Goal: Task Accomplishment & Management: Use online tool/utility

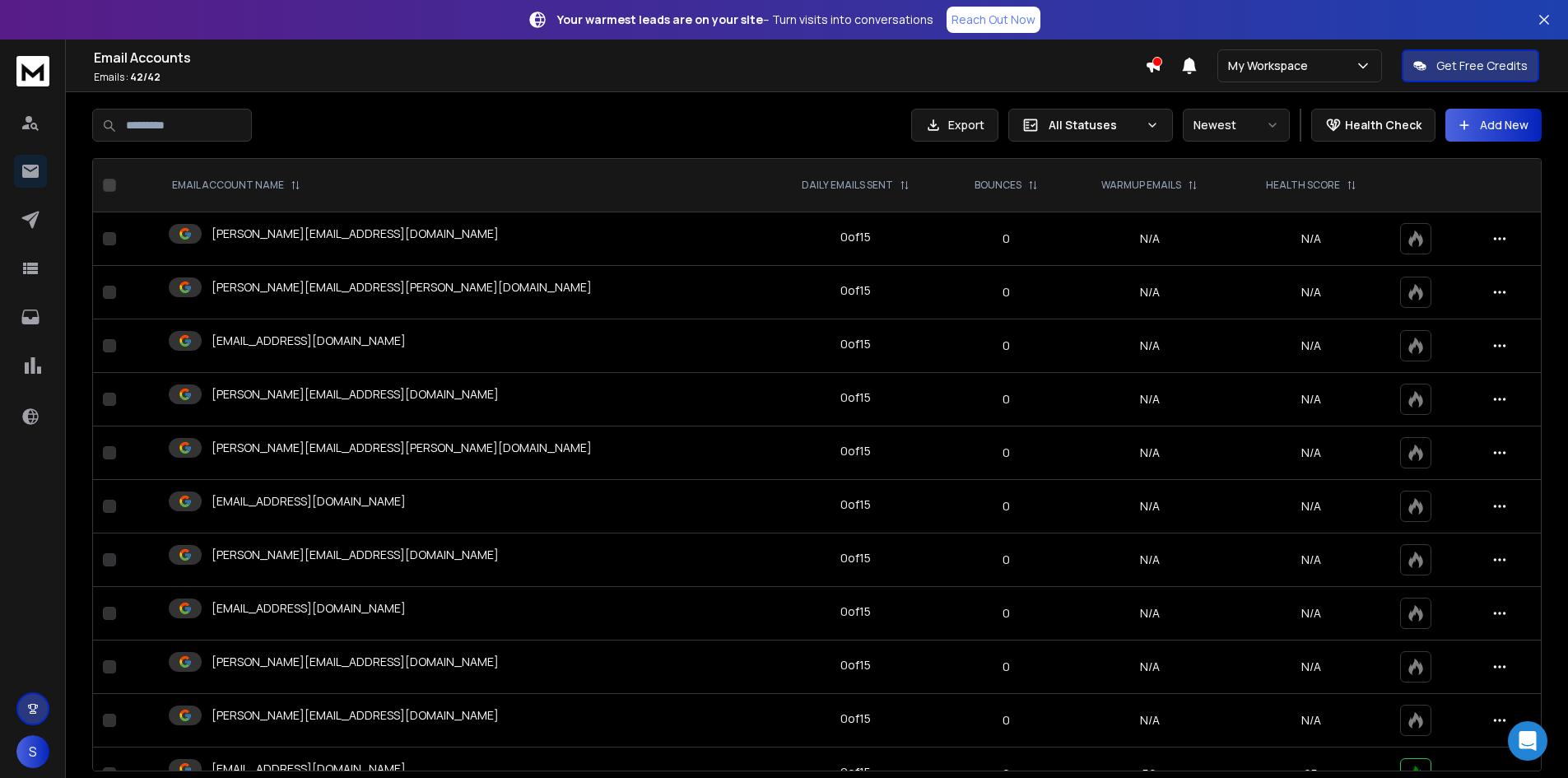
click at [104, 237] on button "button" at bounding box center [110, 238] width 13 height 13
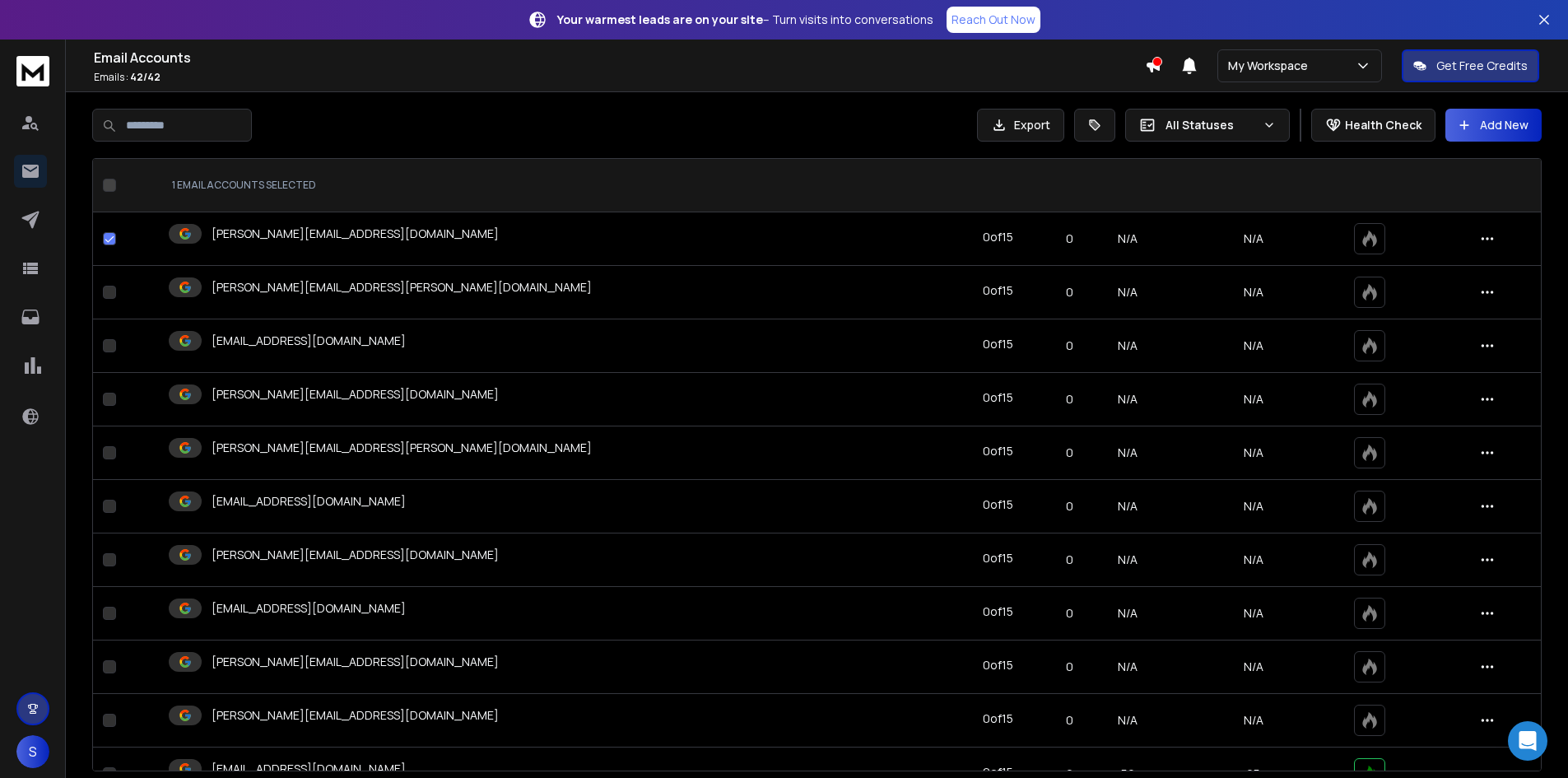
click at [108, 285] on td at bounding box center [126, 293] width 66 height 54
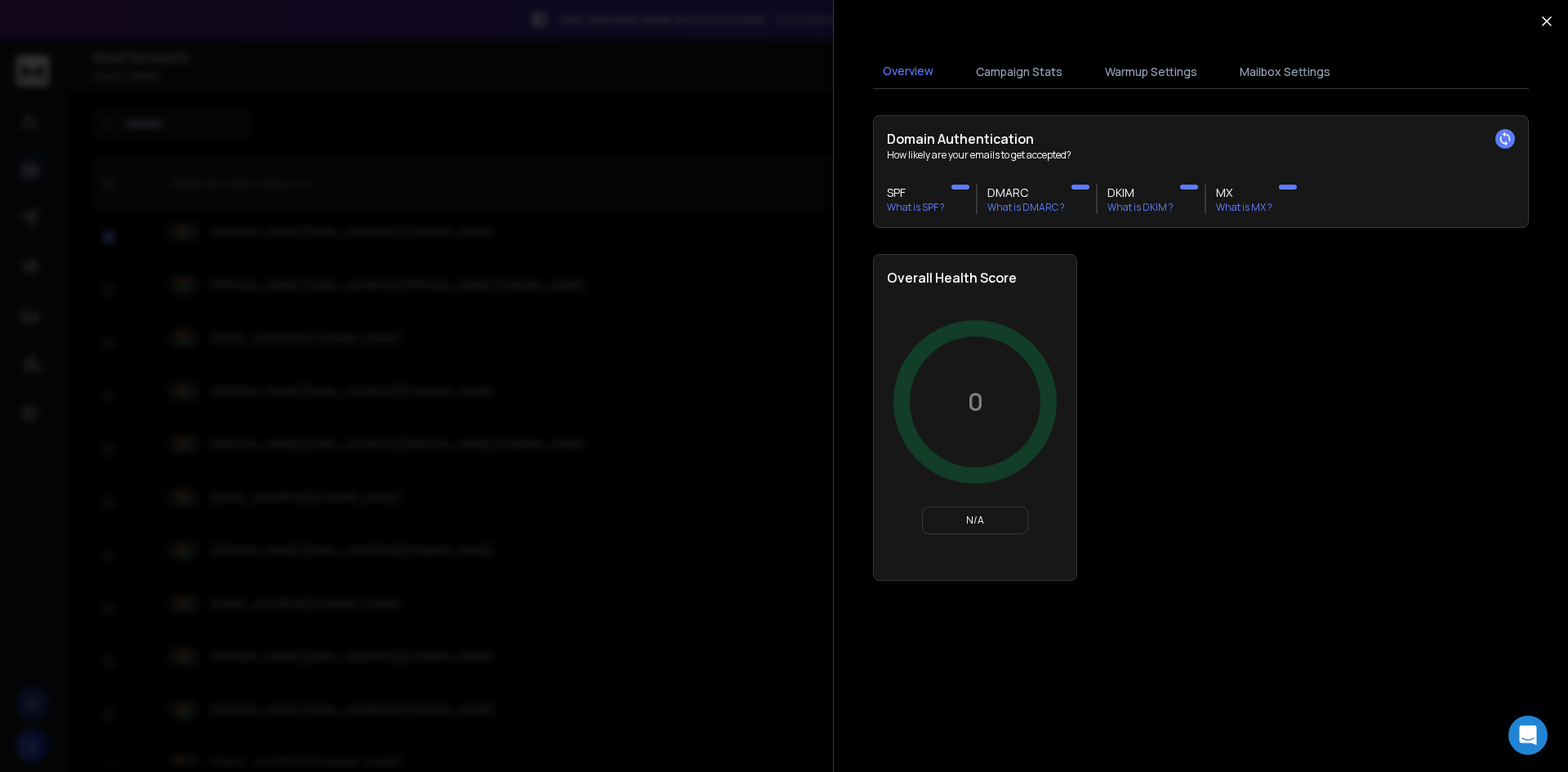
click at [1542, 13] on icon "button" at bounding box center [1547, 21] width 16 height 16
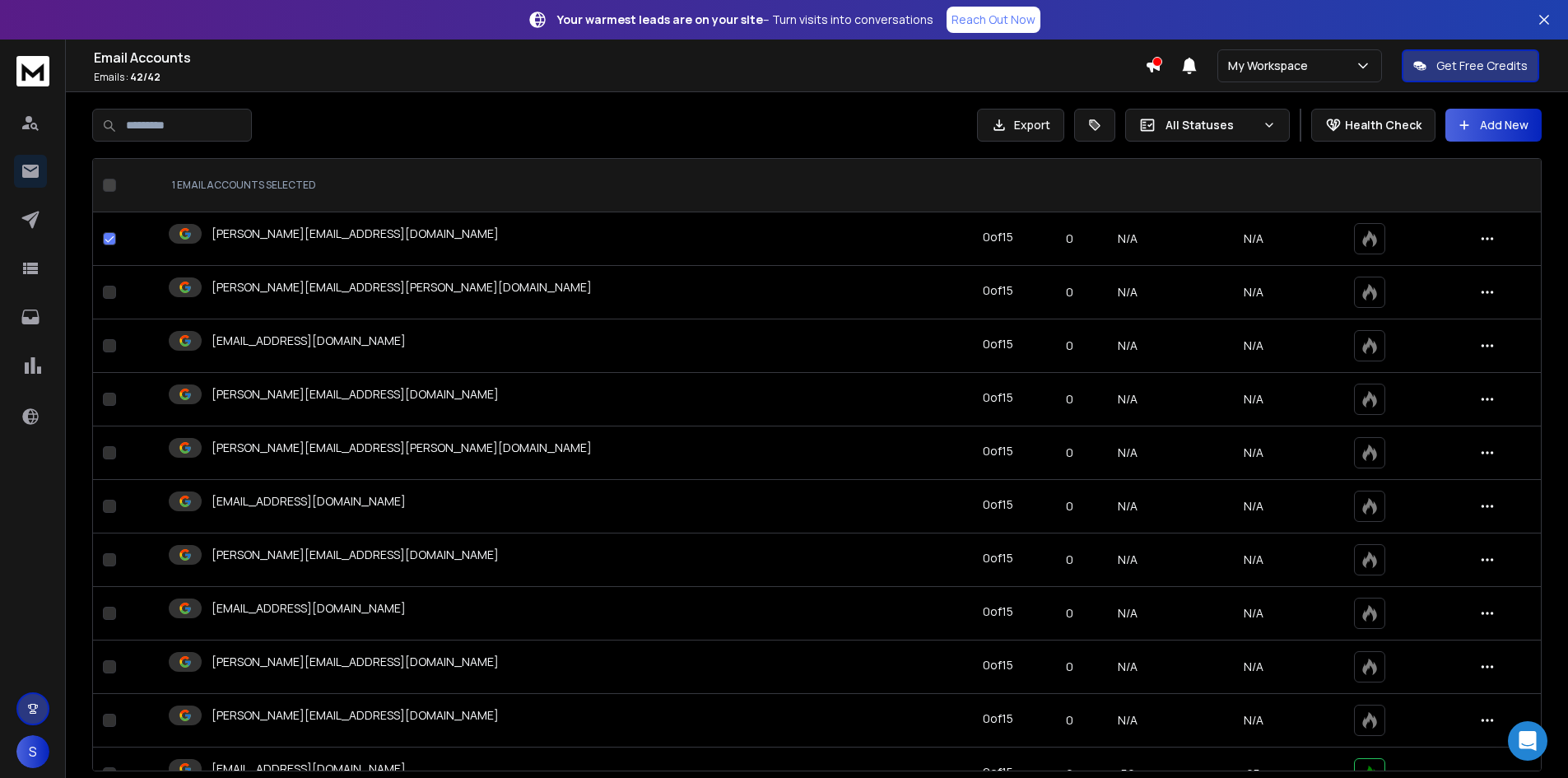
click at [103, 289] on button "button" at bounding box center [110, 292] width 13 height 13
click at [109, 340] on button "button" at bounding box center [110, 346] width 13 height 13
click at [114, 398] on button "button" at bounding box center [110, 399] width 13 height 13
click at [110, 454] on button "button" at bounding box center [110, 453] width 13 height 13
click at [110, 509] on button "button" at bounding box center [110, 506] width 13 height 13
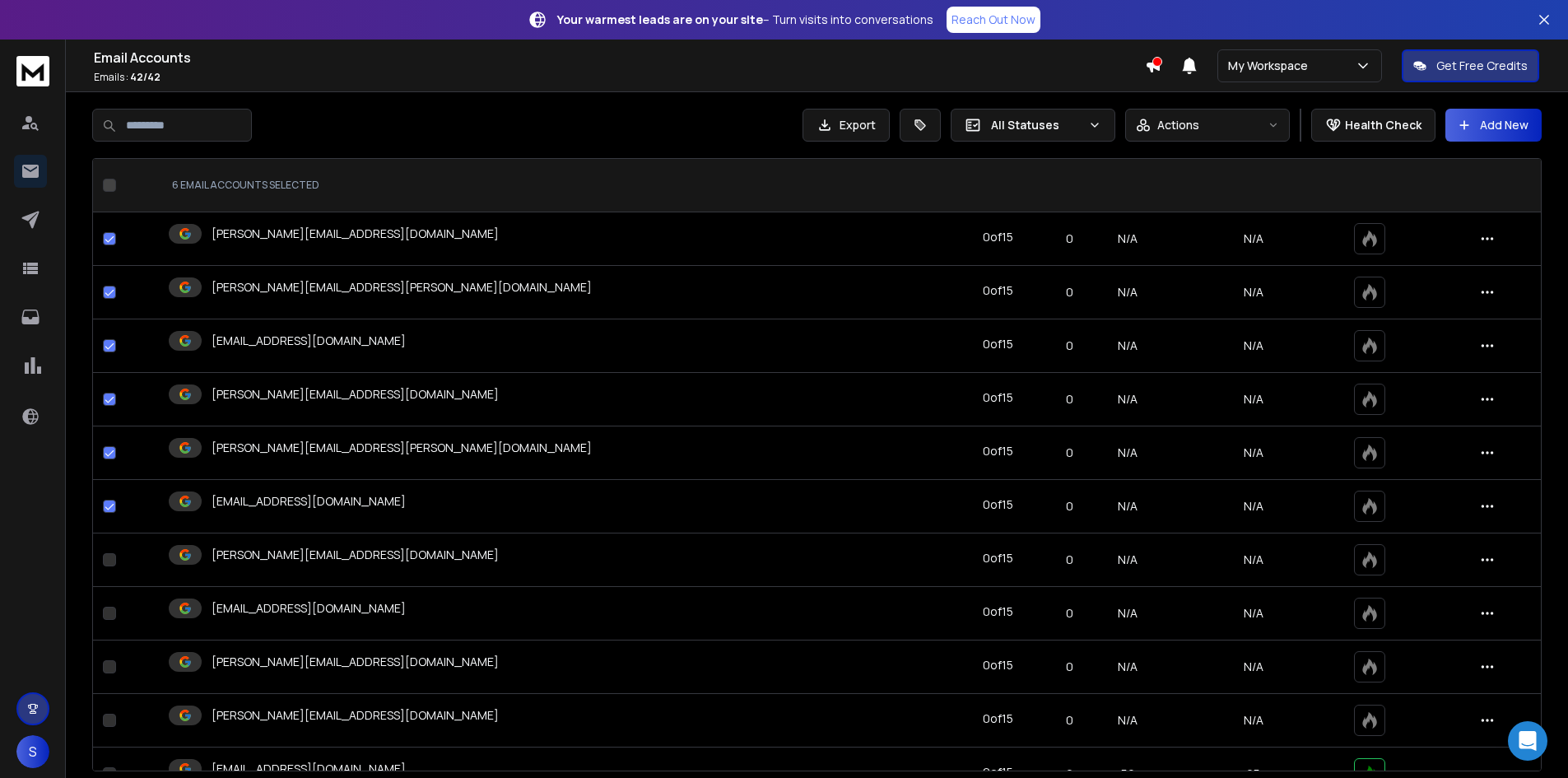
click at [110, 553] on button "button" at bounding box center [110, 560] width 13 height 13
click at [107, 611] on button "button" at bounding box center [110, 614] width 13 height 13
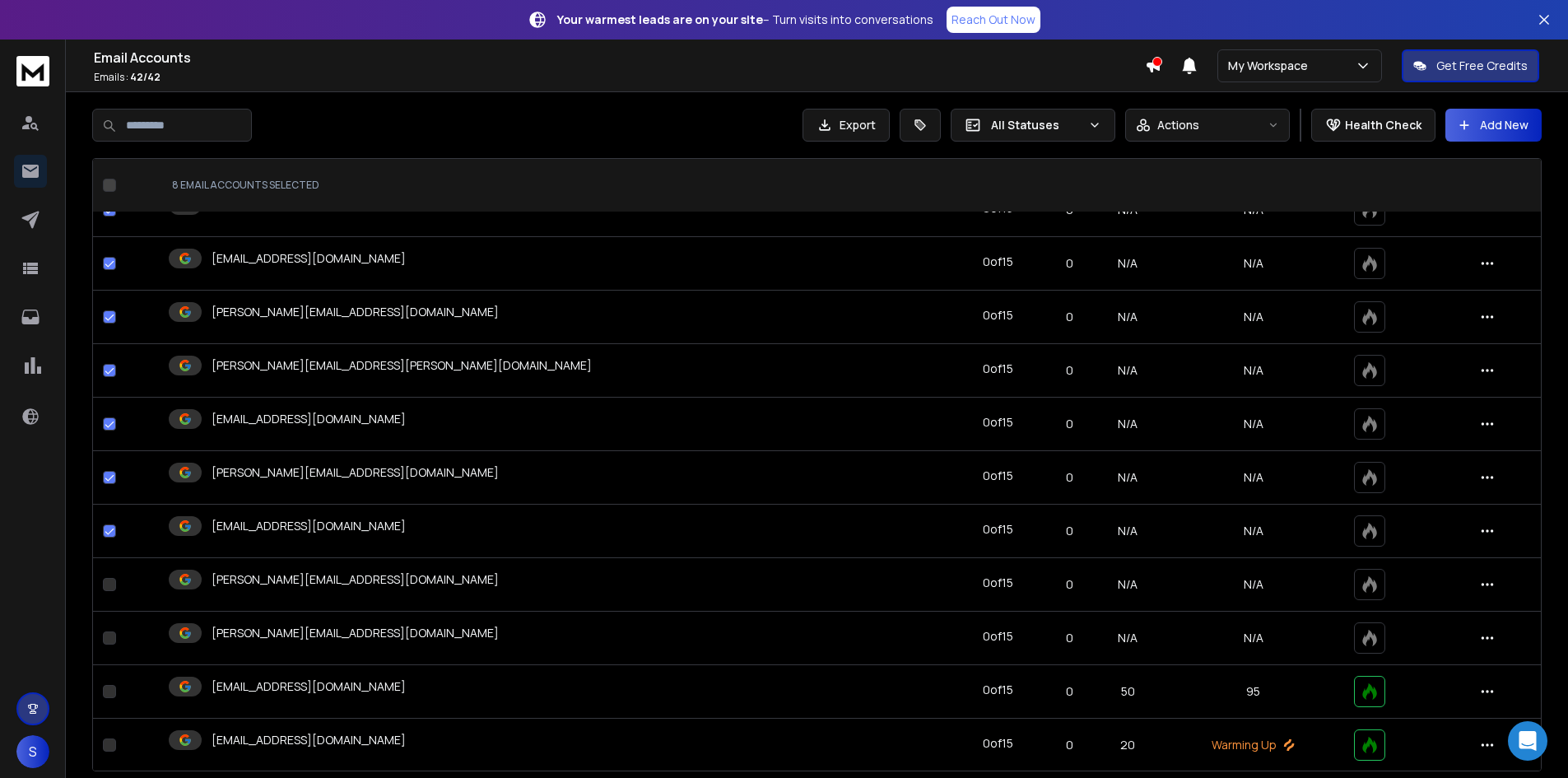
click at [110, 585] on button "button" at bounding box center [110, 584] width 13 height 13
click at [104, 628] on td at bounding box center [126, 639] width 66 height 54
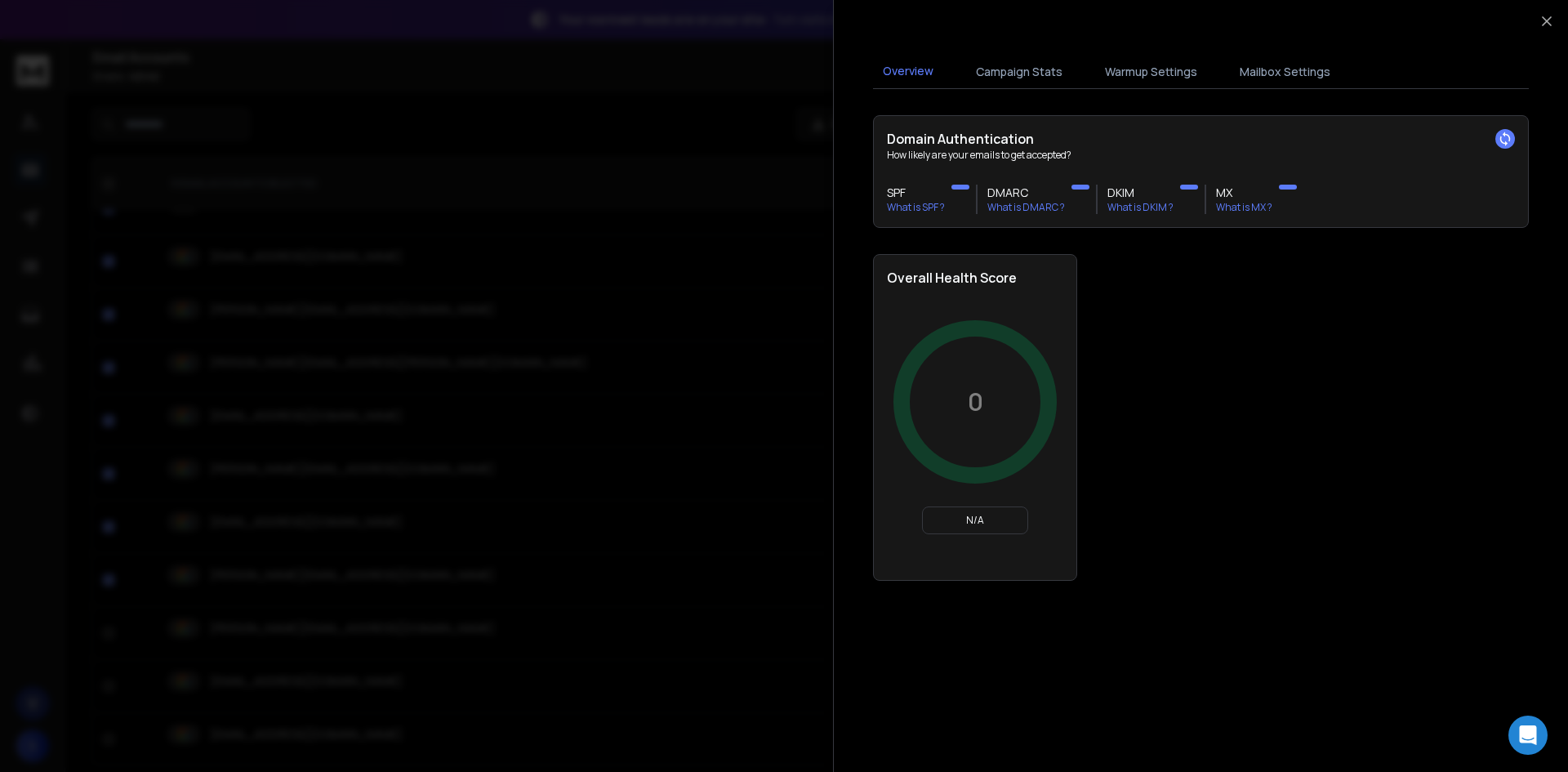
drag, startPoint x: 1539, startPoint y: 19, endPoint x: 1309, endPoint y: 104, distance: 245.2
click at [1542, 19] on icon "button" at bounding box center [1546, 21] width 8 height 8
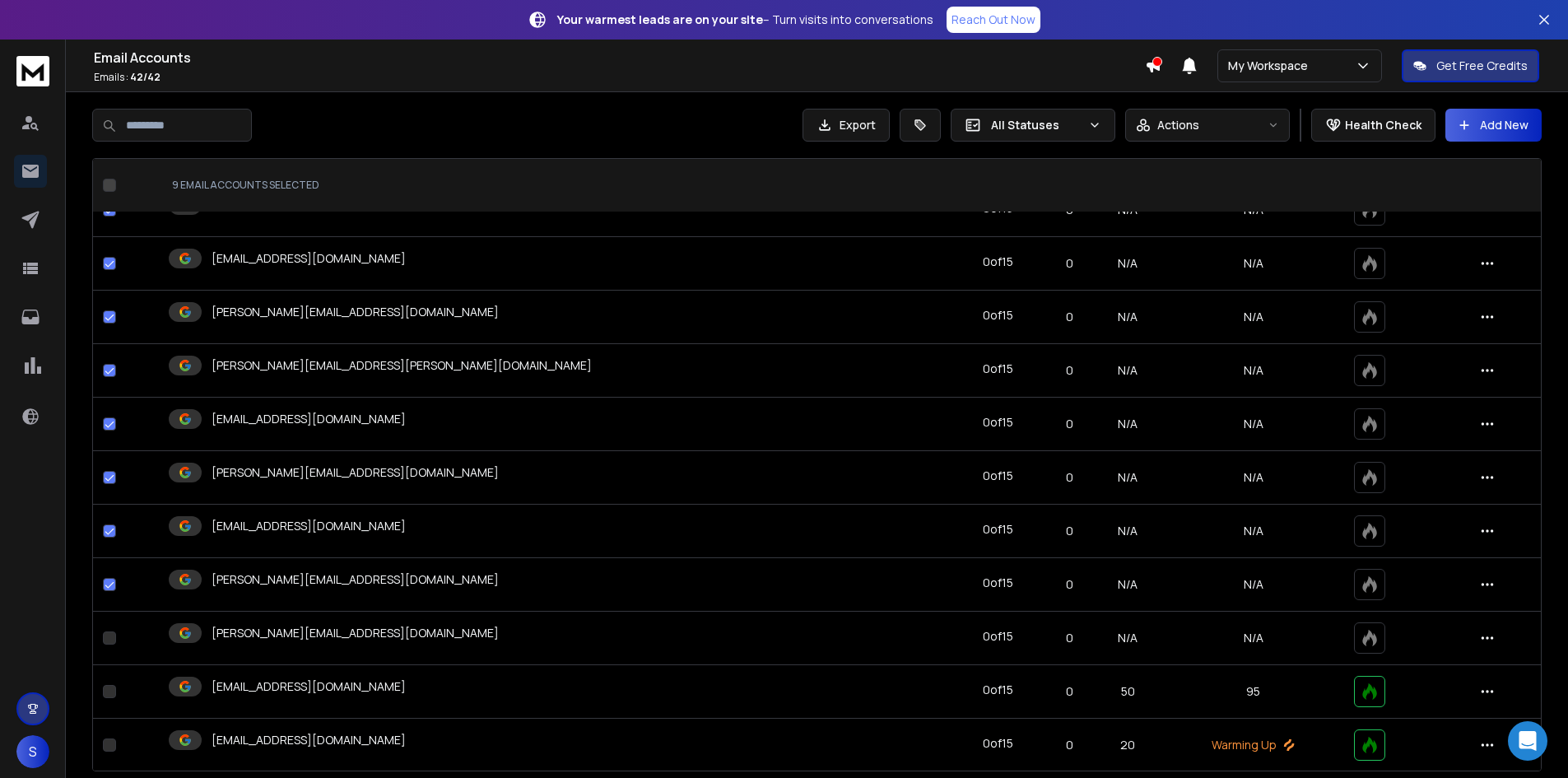
click at [111, 632] on button "button" at bounding box center [110, 638] width 13 height 13
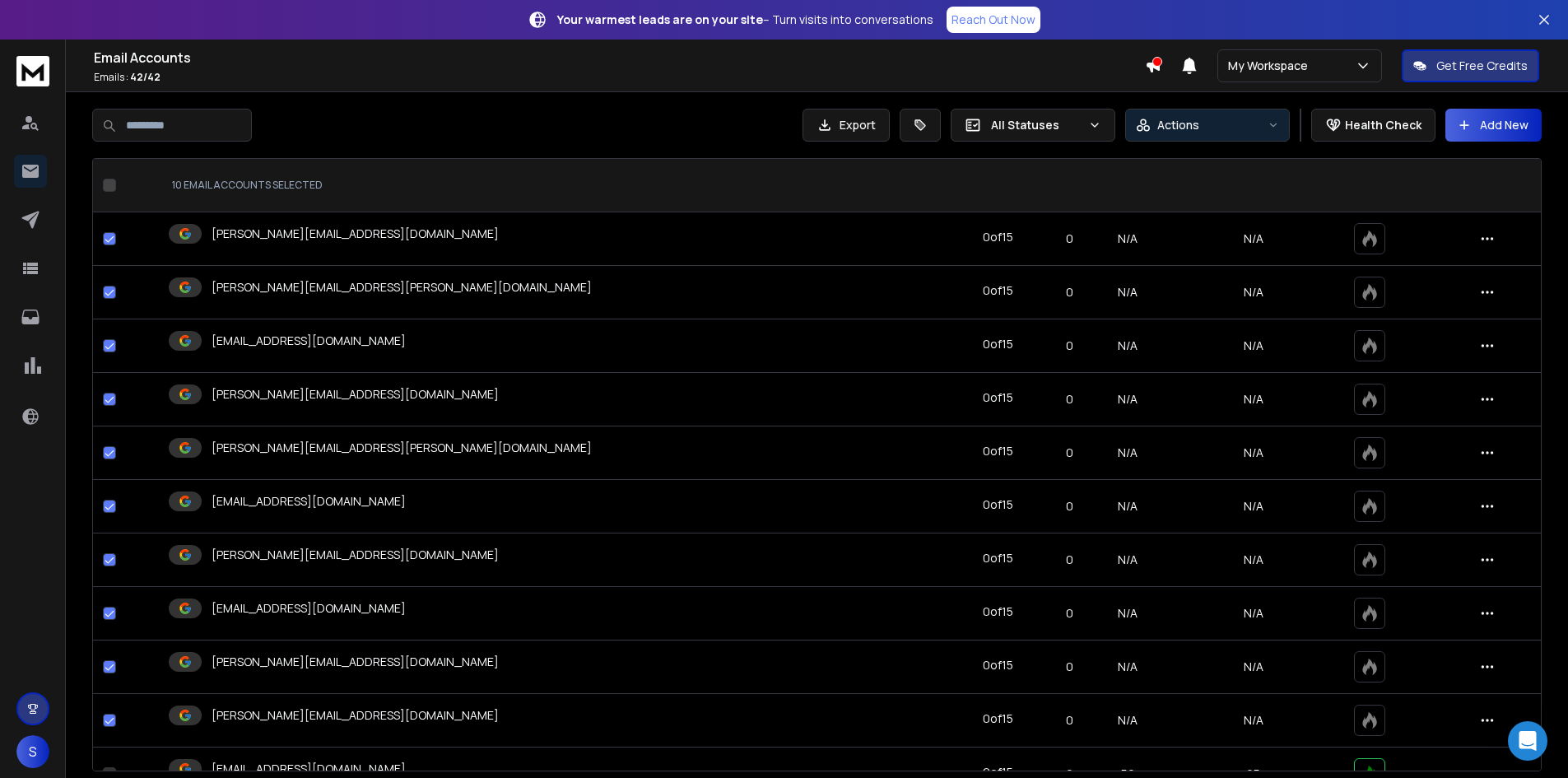
click at [1186, 115] on button "Actions" at bounding box center [1207, 125] width 164 height 33
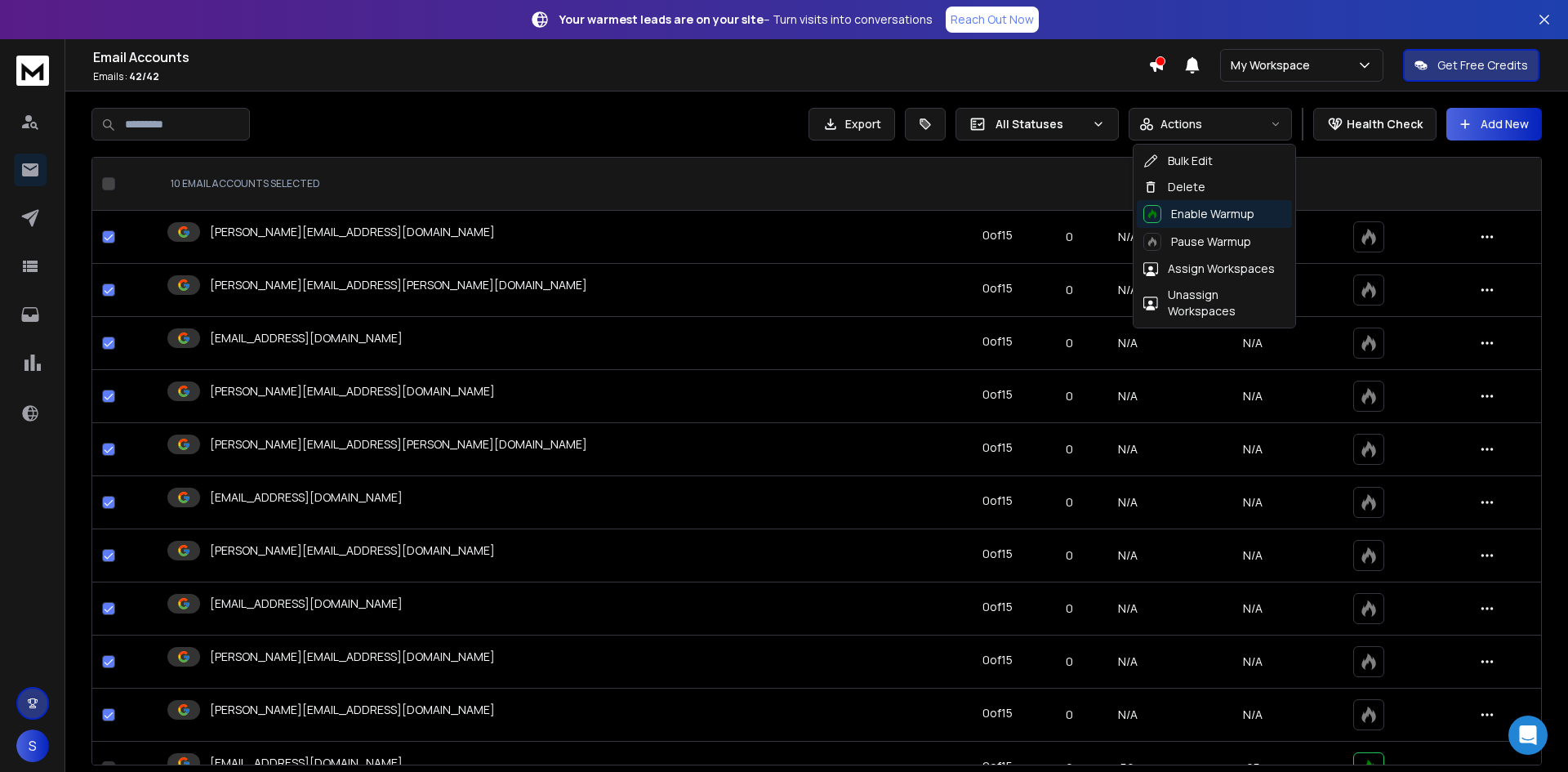
click at [1225, 222] on div "Enable Warmup" at bounding box center [1198, 214] width 111 height 18
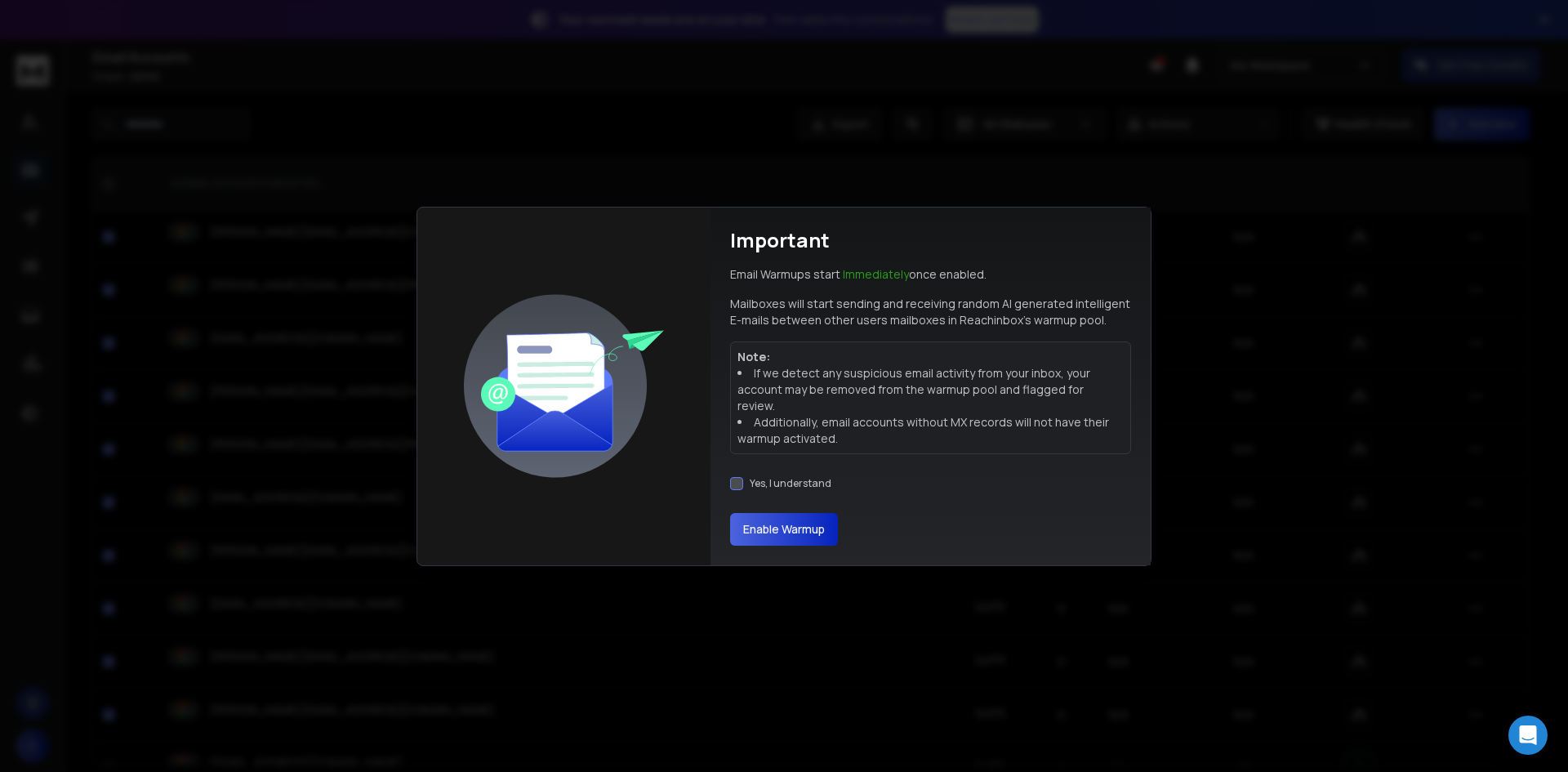
click at [731, 477] on button "Yes, I understand" at bounding box center [736, 483] width 13 height 13
click at [776, 517] on button "Enable Warmup" at bounding box center [783, 530] width 108 height 33
